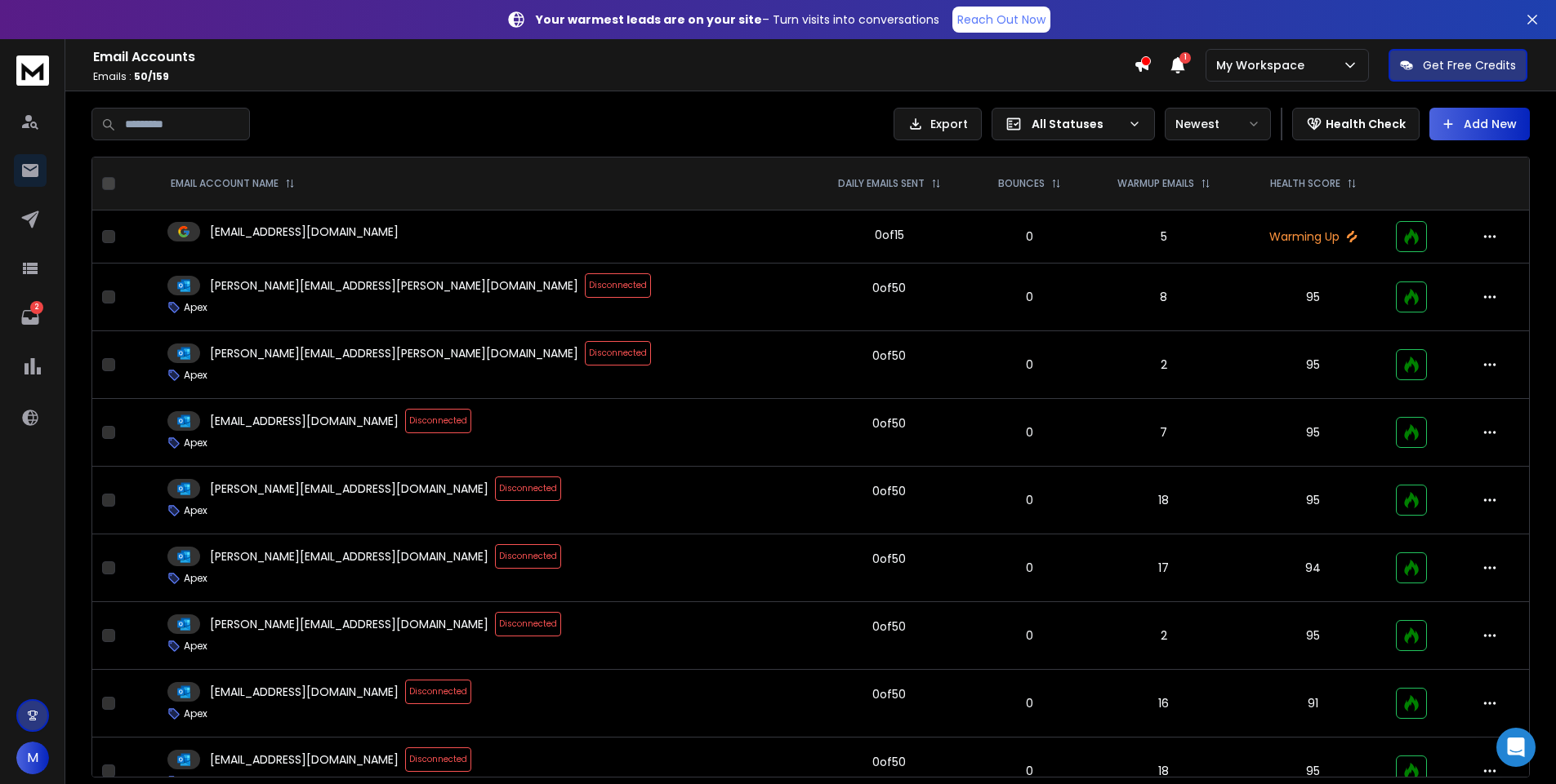
click at [1482, 240] on icon at bounding box center [1489, 236] width 15 height 15
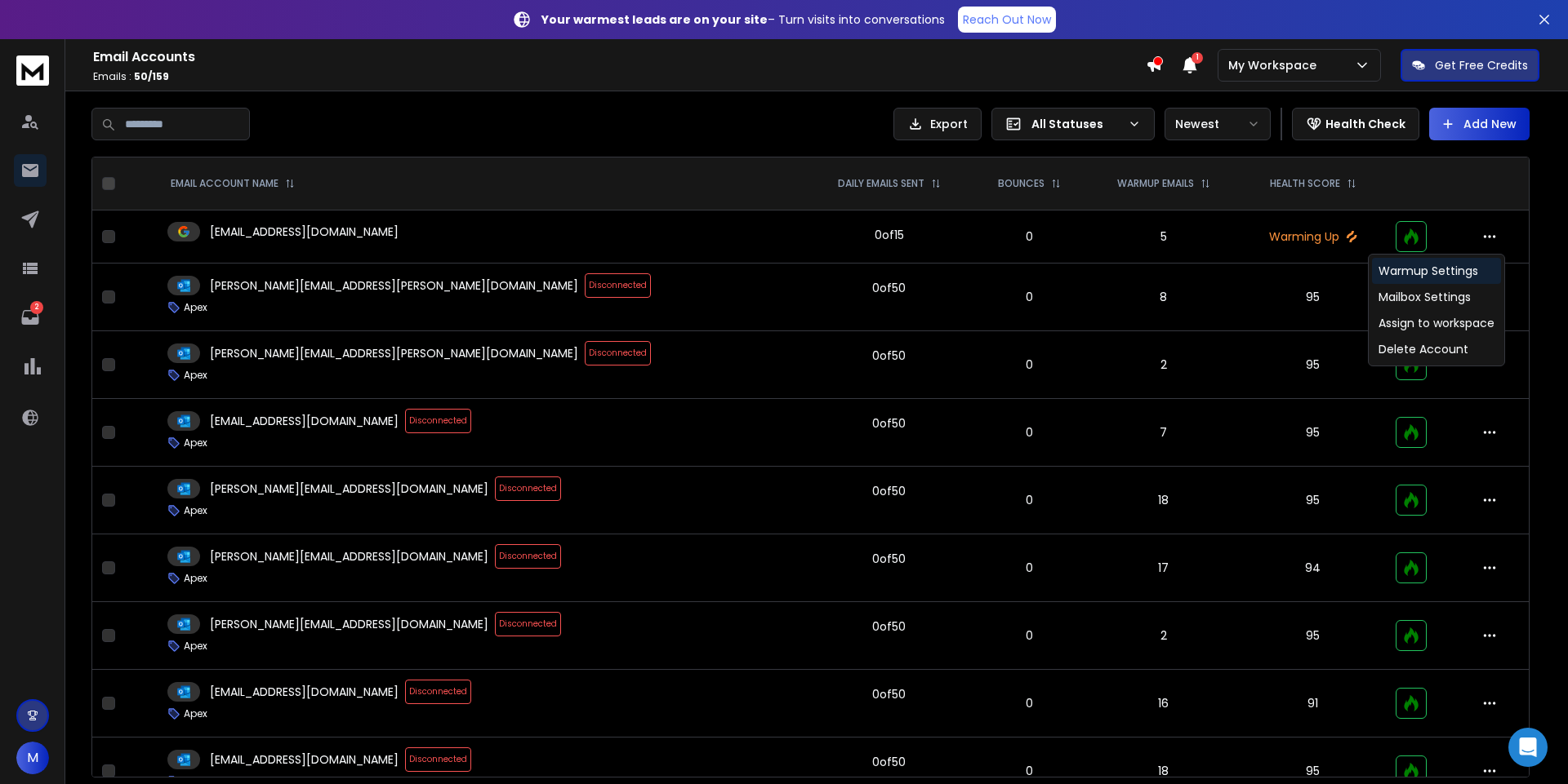
click at [1461, 273] on div "Warmup Settings" at bounding box center [1437, 271] width 129 height 26
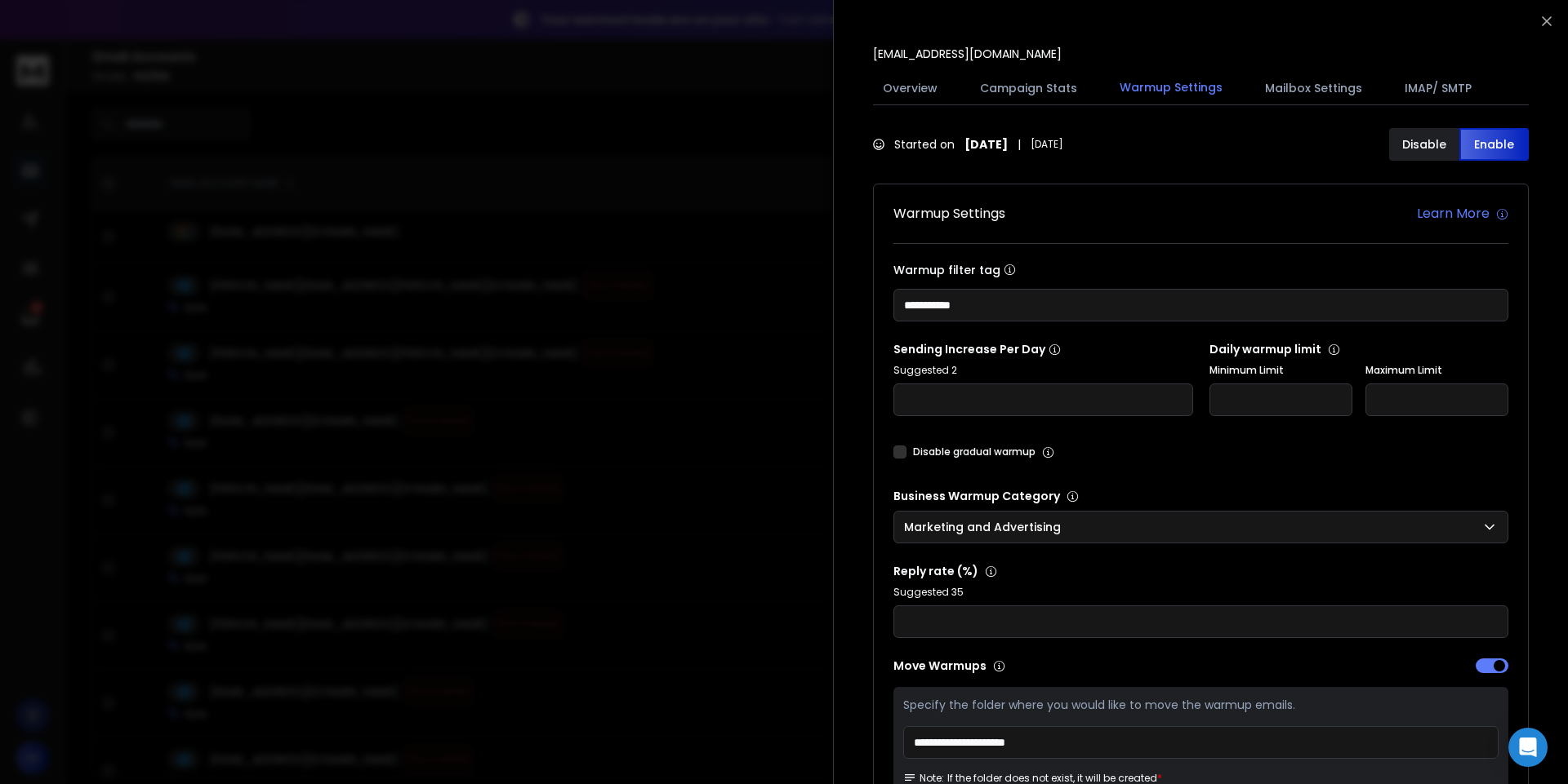
click at [903, 79] on button "Overview" at bounding box center [910, 88] width 74 height 36
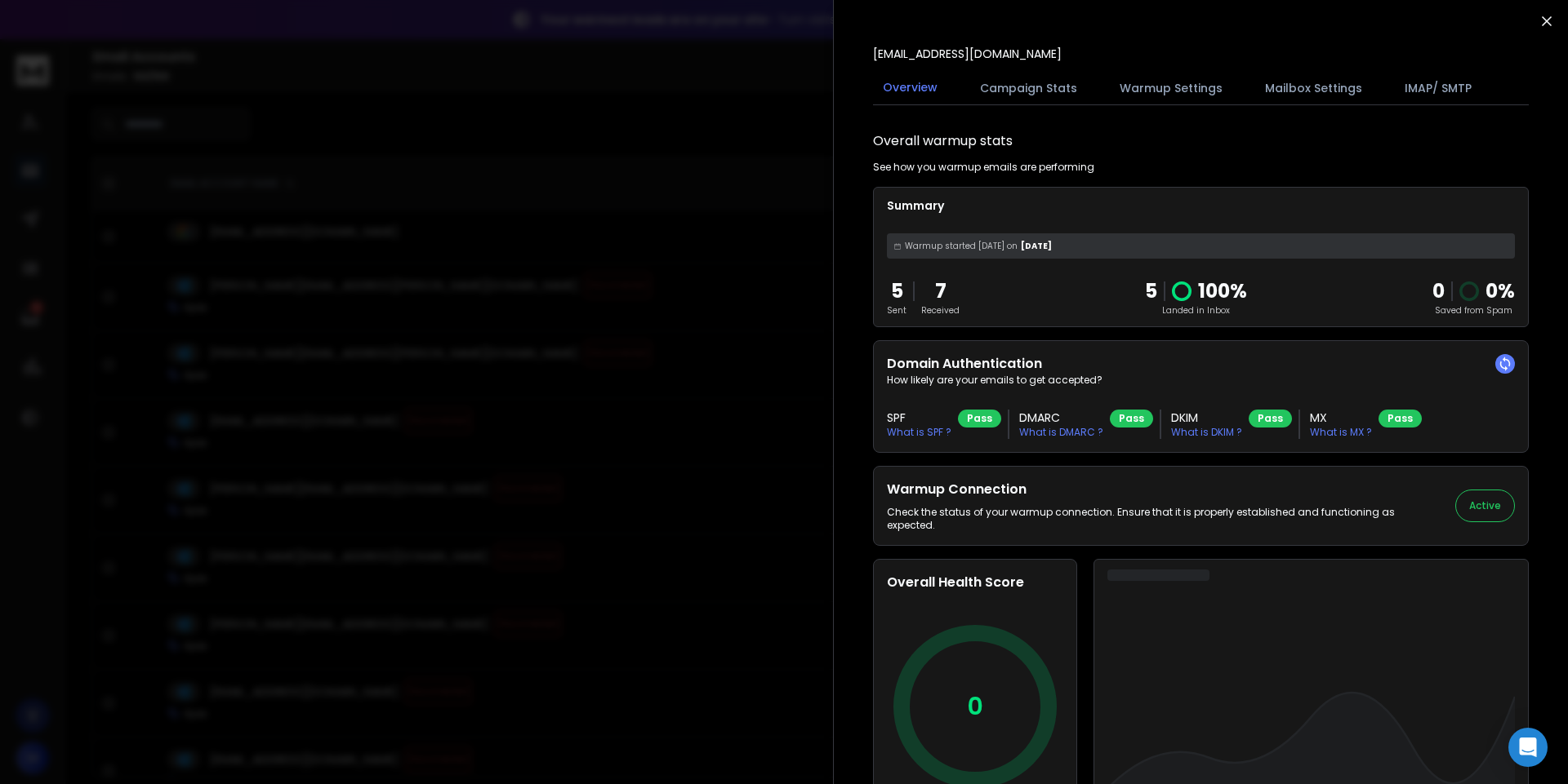
click at [1542, 20] on icon "button" at bounding box center [1546, 21] width 8 height 8
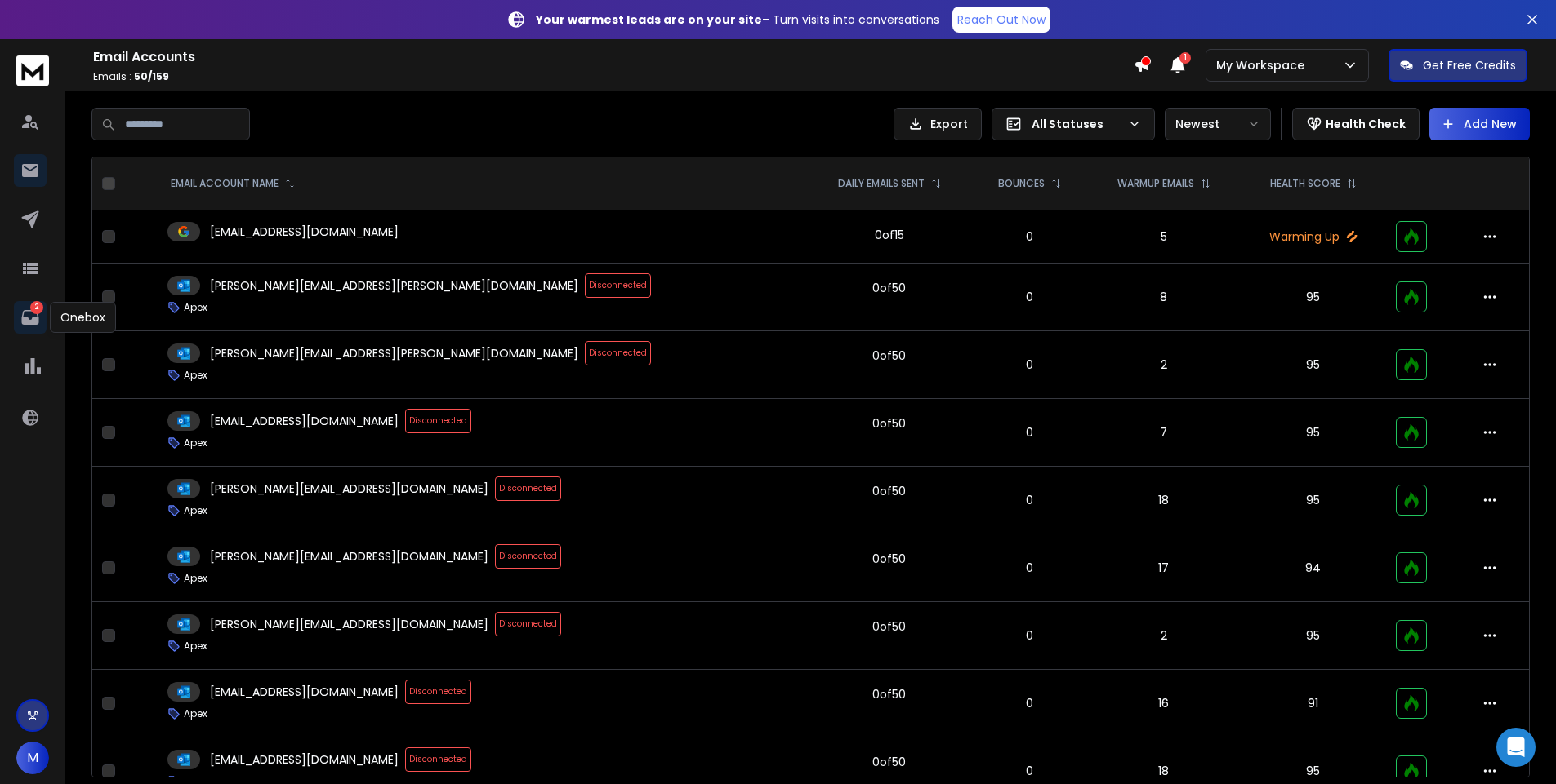
click at [29, 315] on icon at bounding box center [30, 317] width 19 height 19
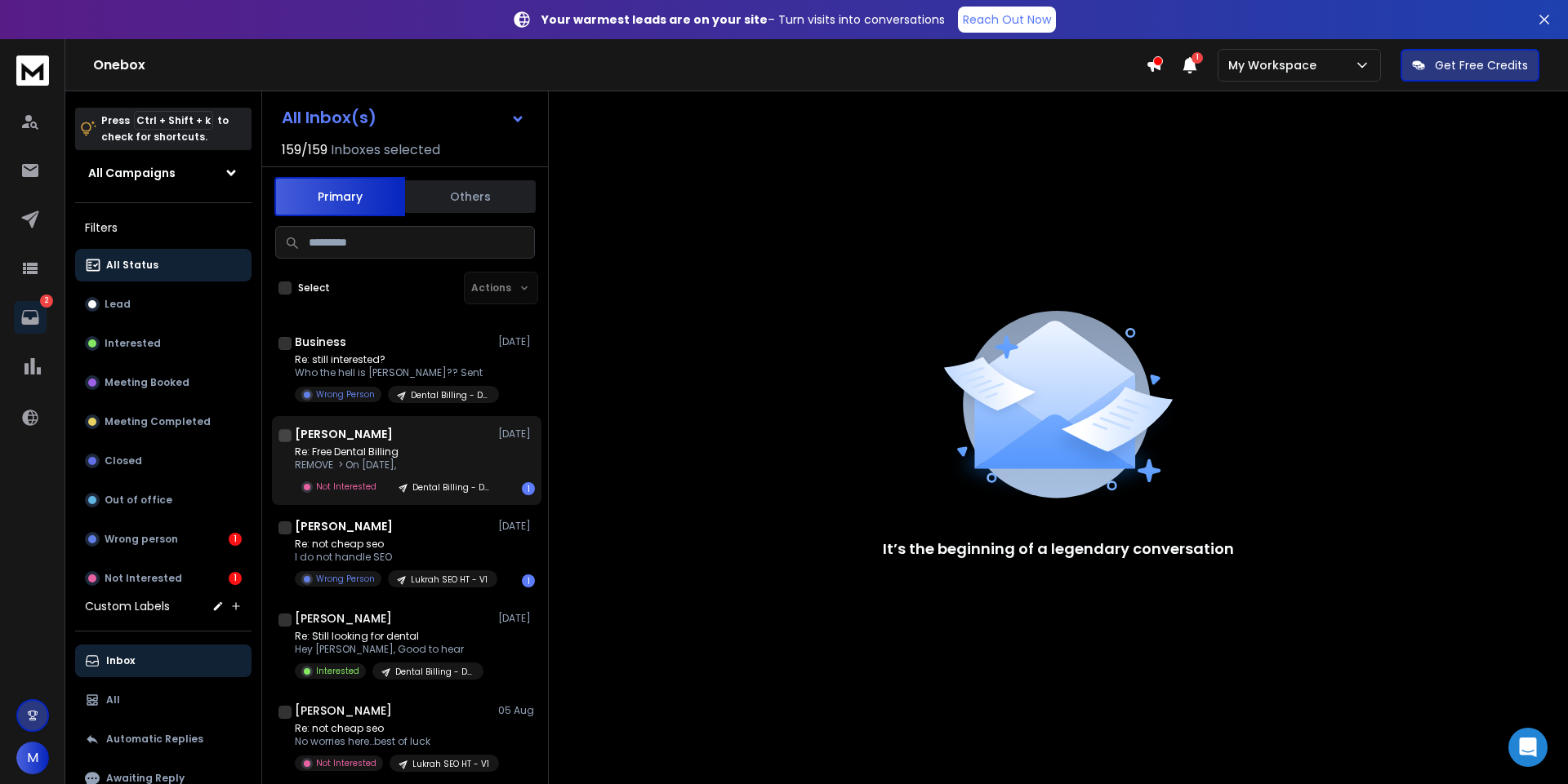
click at [395, 452] on p "Re: Free Dental Billing" at bounding box center [393, 452] width 196 height 13
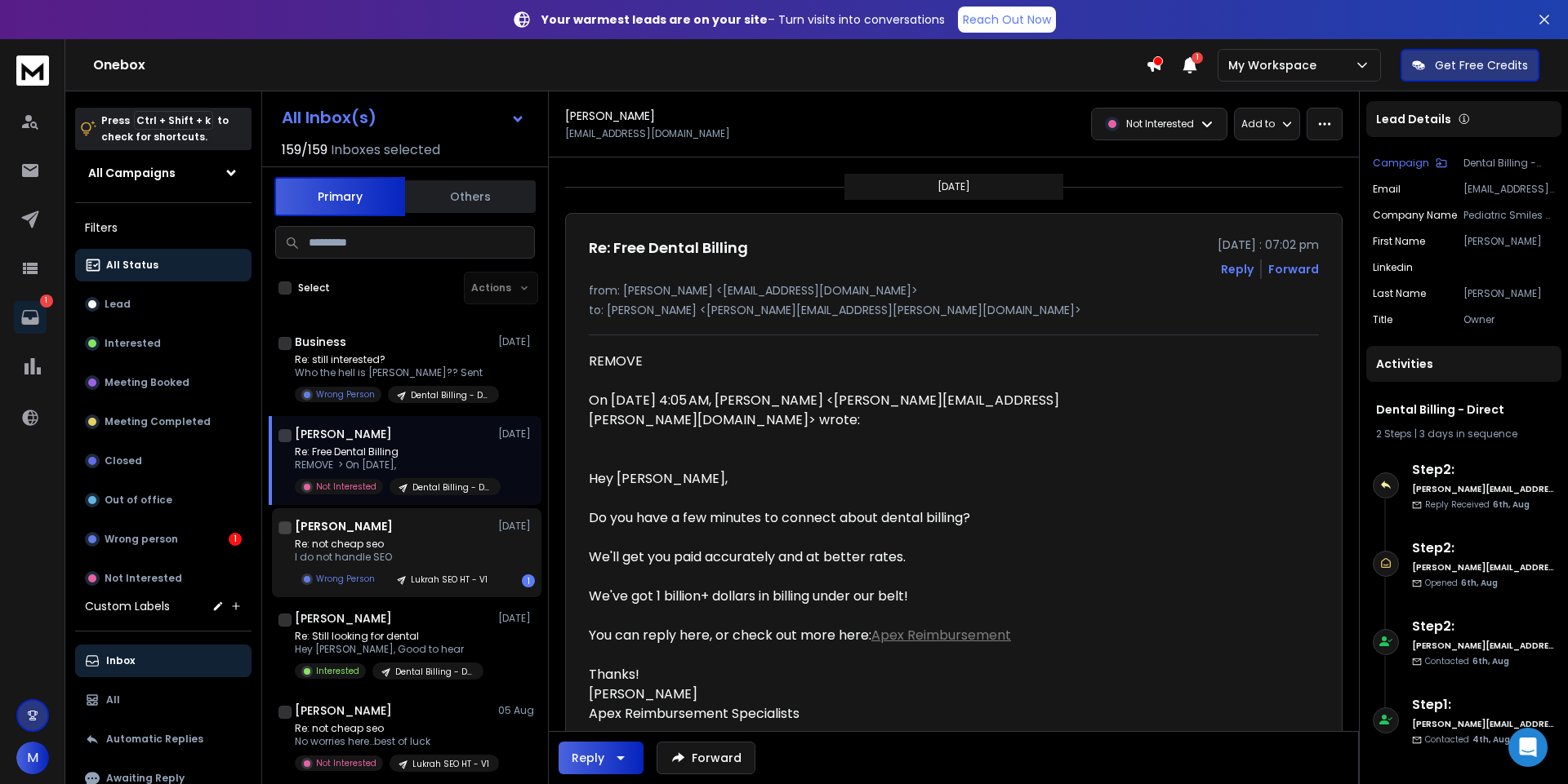
click at [392, 545] on p "Re: not cheap seo" at bounding box center [393, 544] width 196 height 13
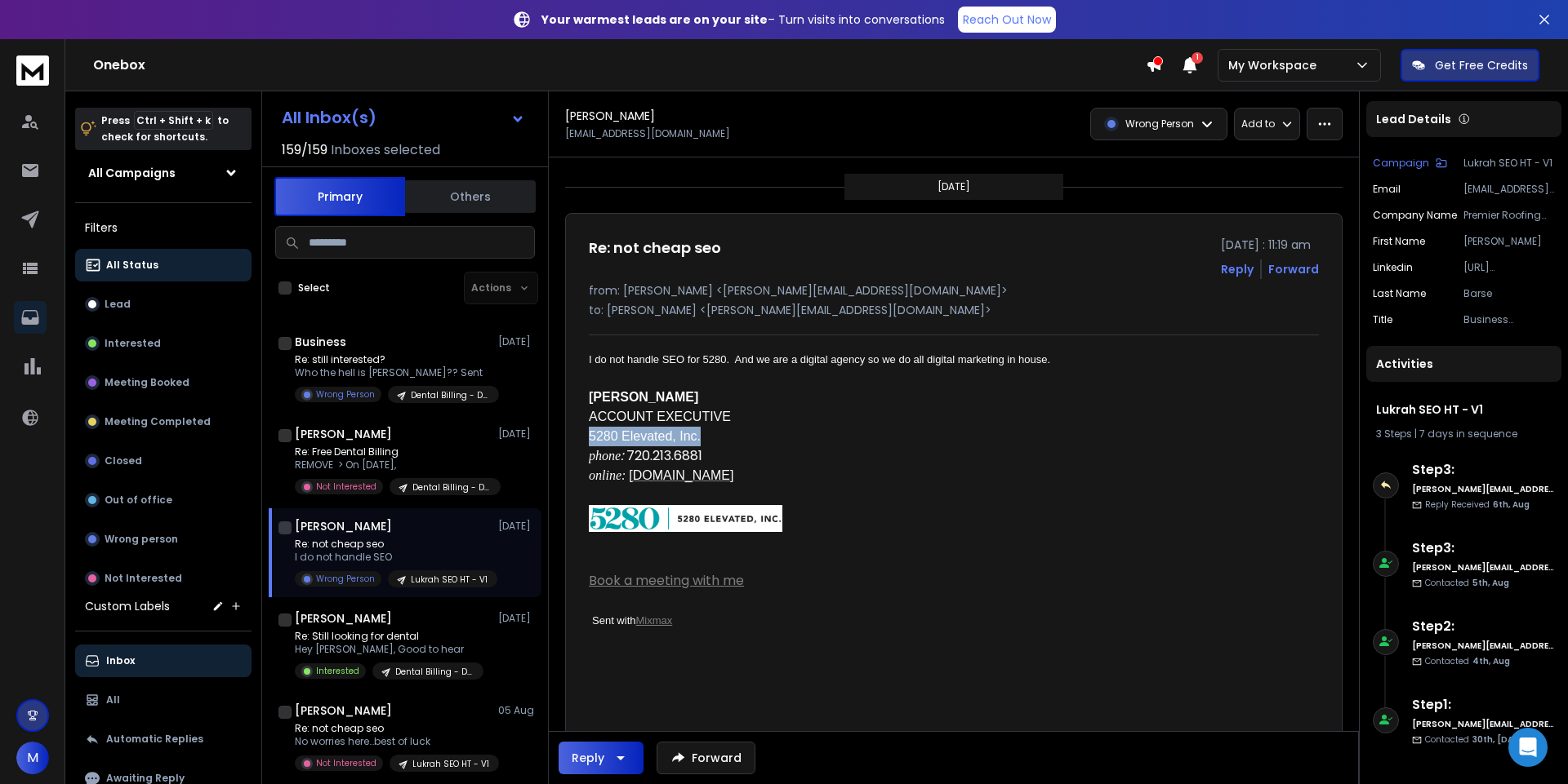
drag, startPoint x: 706, startPoint y: 439, endPoint x: 584, endPoint y: 435, distance: 122.1
click at [650, 476] on font "[DOMAIN_NAME]" at bounding box center [680, 475] width 104 height 14
